Goal: Navigation & Orientation: Find specific page/section

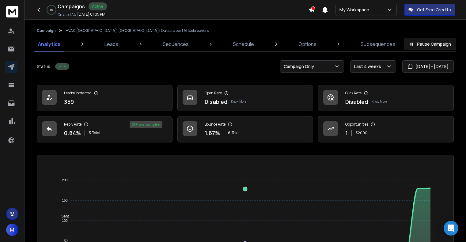
scroll to position [163, 0]
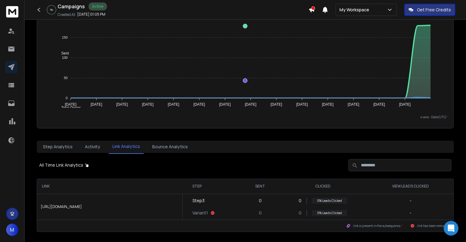
drag, startPoint x: 0, startPoint y: 0, endPoint x: 457, endPoint y: 137, distance: 477.0
click at [457, 137] on div "Campaign HVAC Houston, TX | Outscraper | AI Icebreakers Analytics Leads Sequenc…" at bounding box center [244, 50] width 441 height 386
click at [17, 103] on div at bounding box center [12, 104] width 14 height 14
click at [10, 103] on icon at bounding box center [11, 103] width 7 height 7
click at [10, 107] on icon at bounding box center [11, 103] width 7 height 7
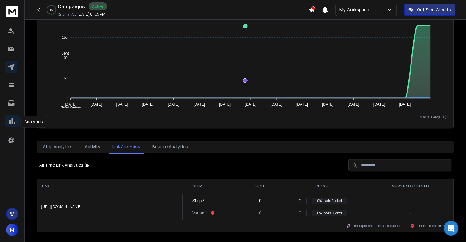
click at [13, 125] on icon at bounding box center [12, 121] width 9 height 9
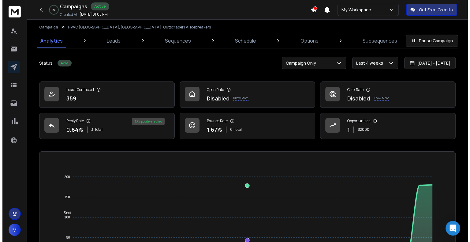
scroll to position [0, 0]
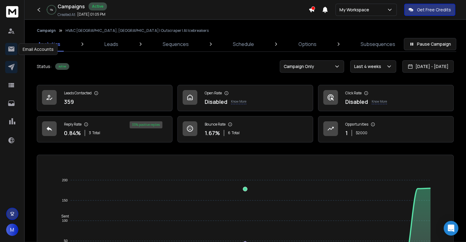
click at [14, 50] on icon at bounding box center [11, 49] width 6 height 5
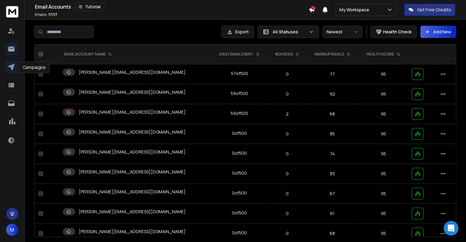
click at [6, 66] on link at bounding box center [11, 67] width 12 height 12
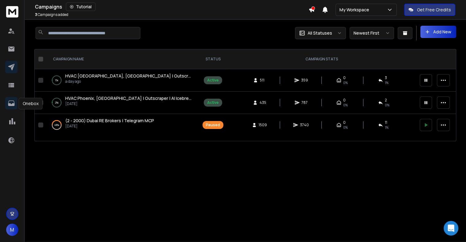
click at [11, 98] on link at bounding box center [11, 103] width 12 height 12
